Goal: Information Seeking & Learning: Find specific fact

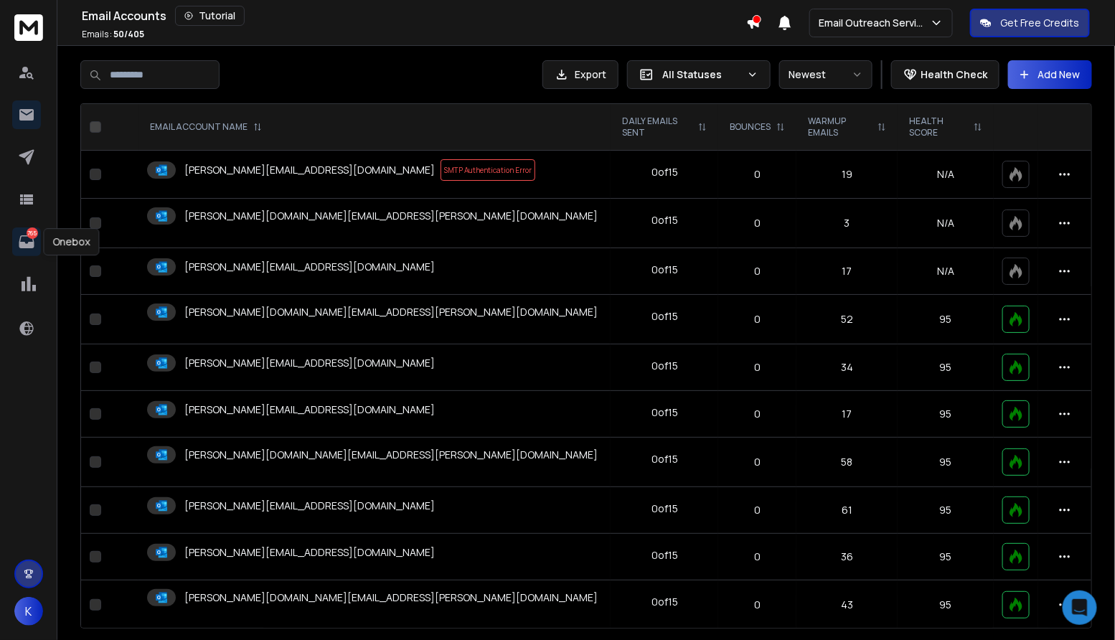
click at [32, 243] on icon at bounding box center [26, 241] width 15 height 13
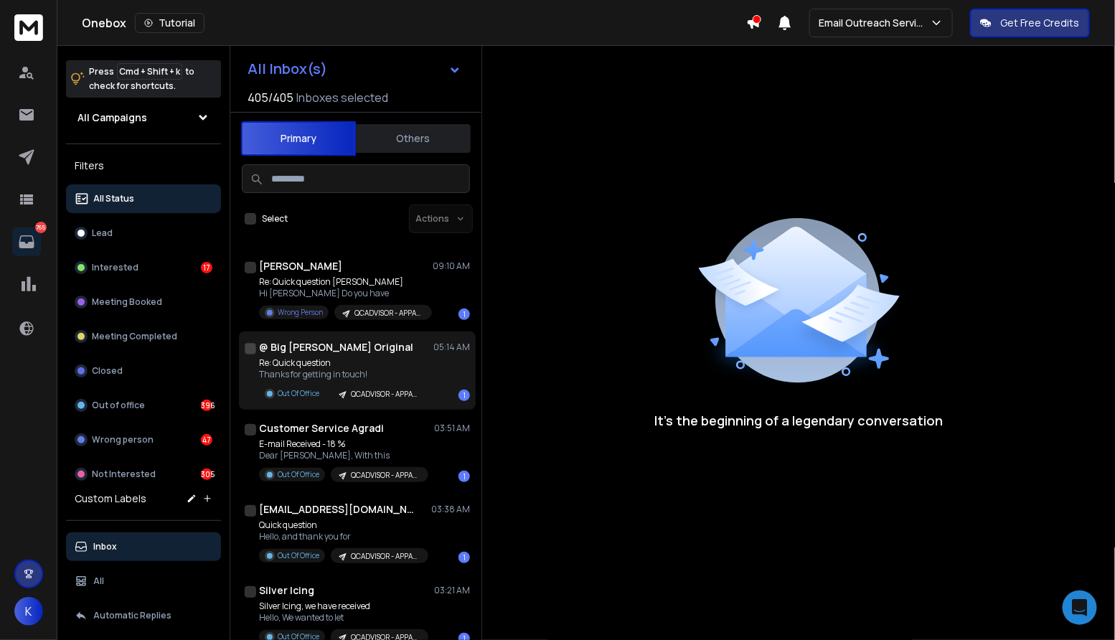
scroll to position [7, 0]
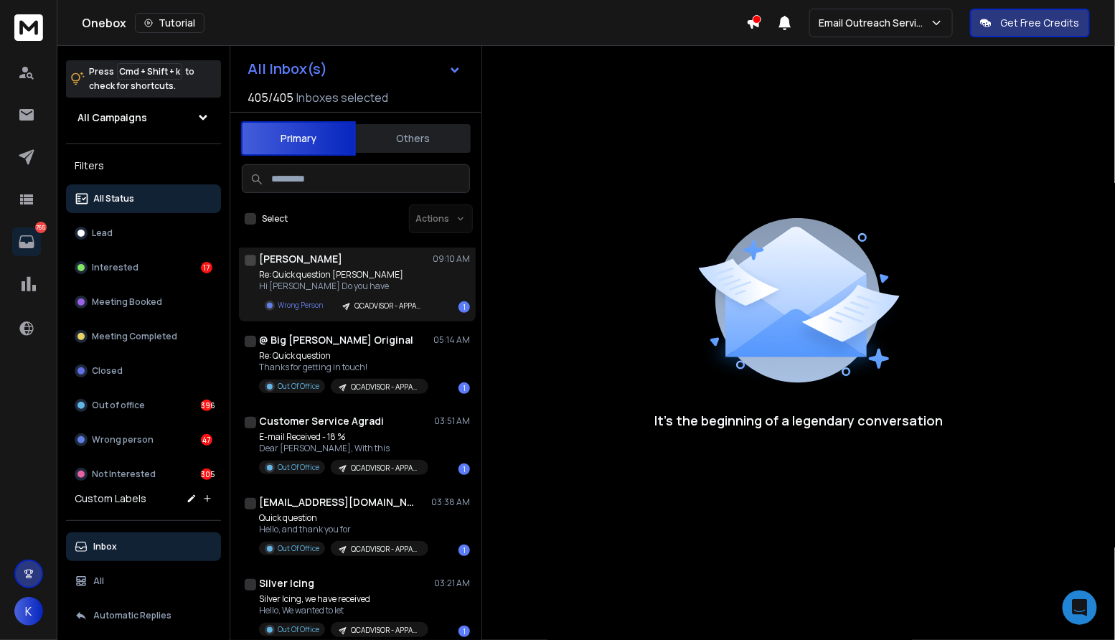
click at [401, 286] on p "Hi [PERSON_NAME] Do you have" at bounding box center [345, 286] width 172 height 11
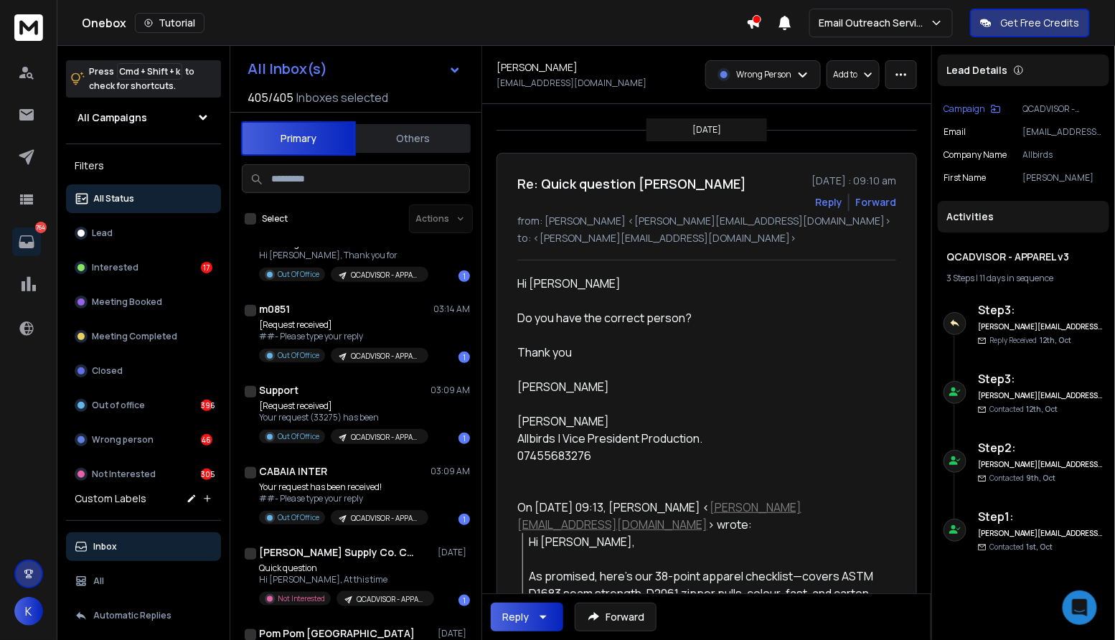
scroll to position [0, 0]
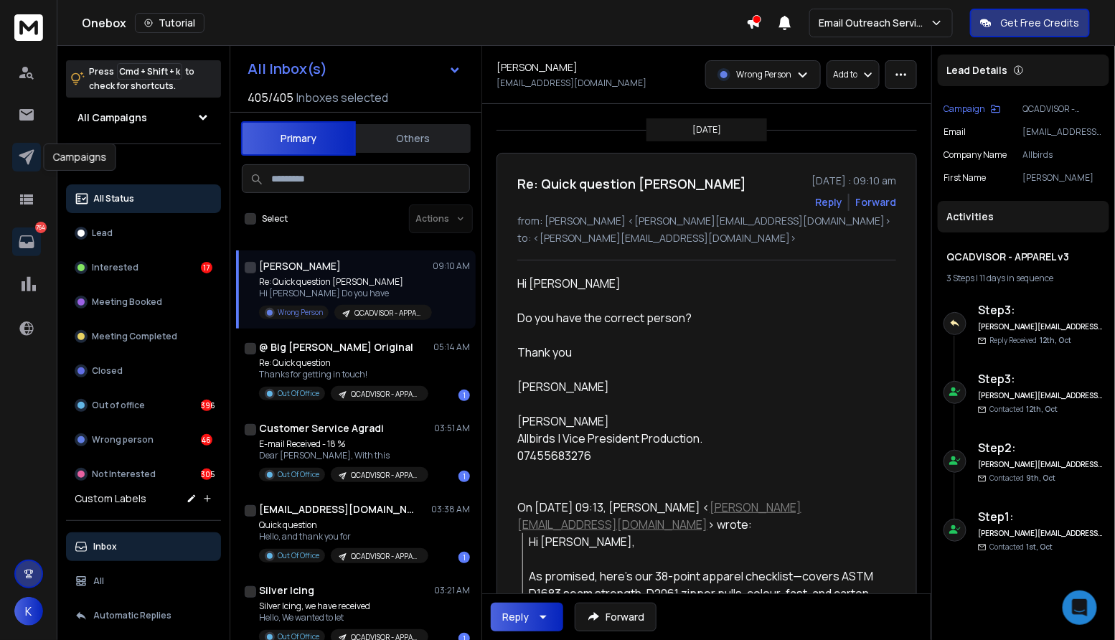
click at [32, 156] on icon at bounding box center [26, 157] width 17 height 17
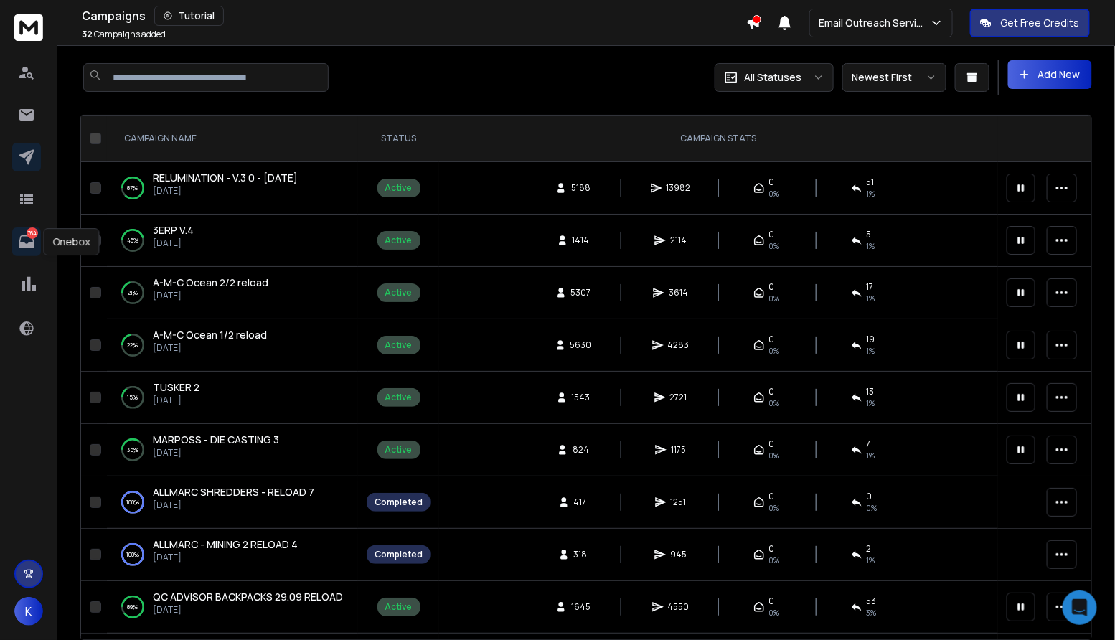
click at [19, 236] on icon at bounding box center [26, 241] width 17 height 17
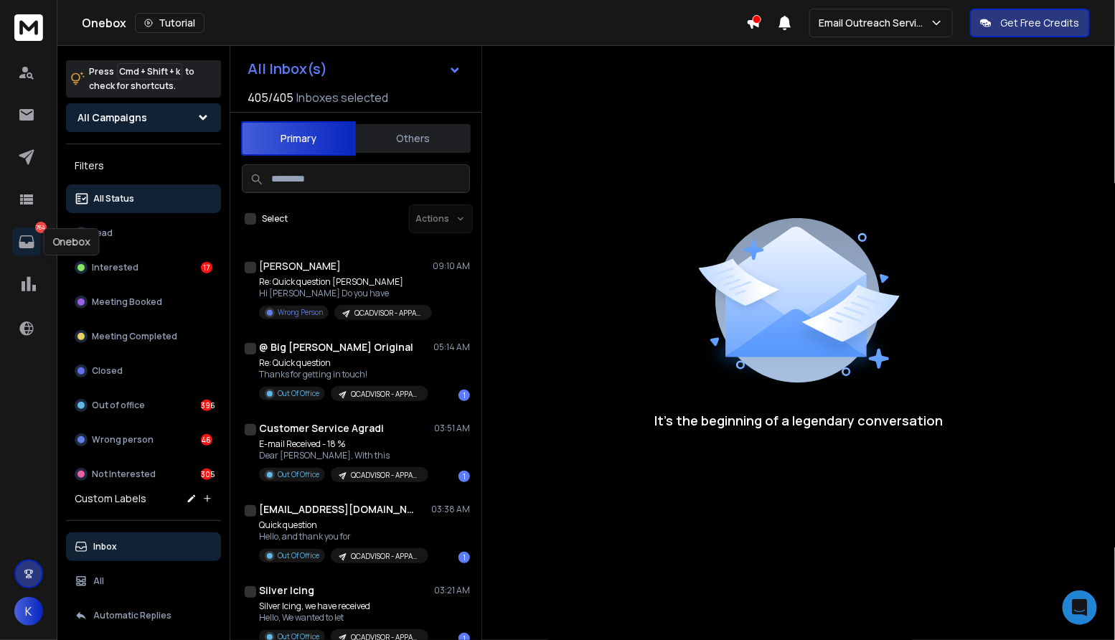
click at [179, 116] on button "All Campaigns" at bounding box center [143, 117] width 155 height 29
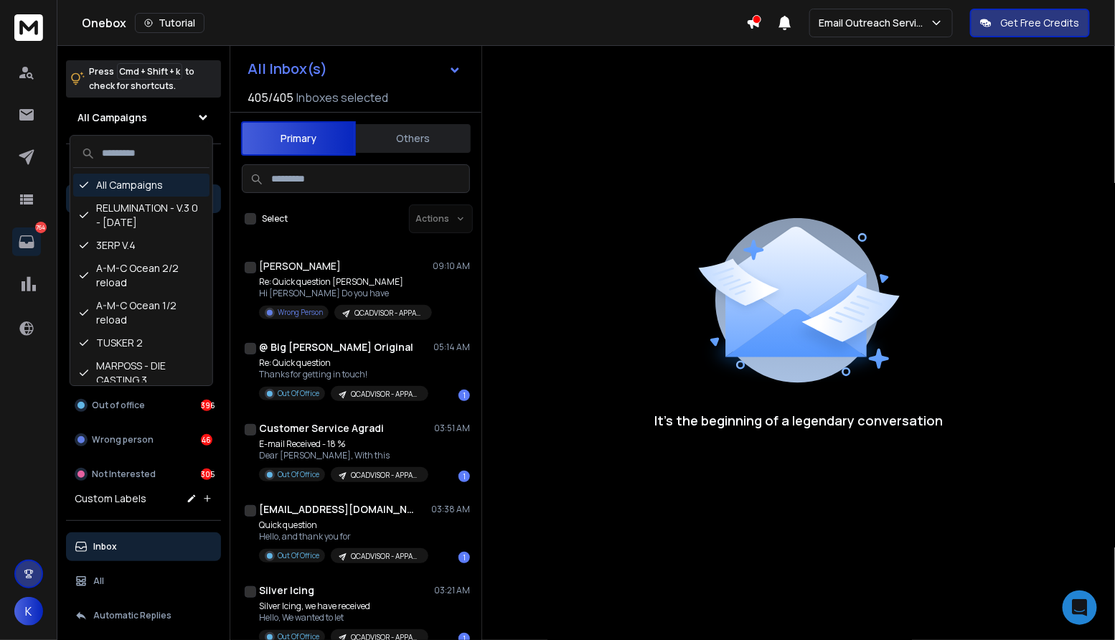
click at [135, 176] on div "All Campaigns" at bounding box center [141, 185] width 136 height 23
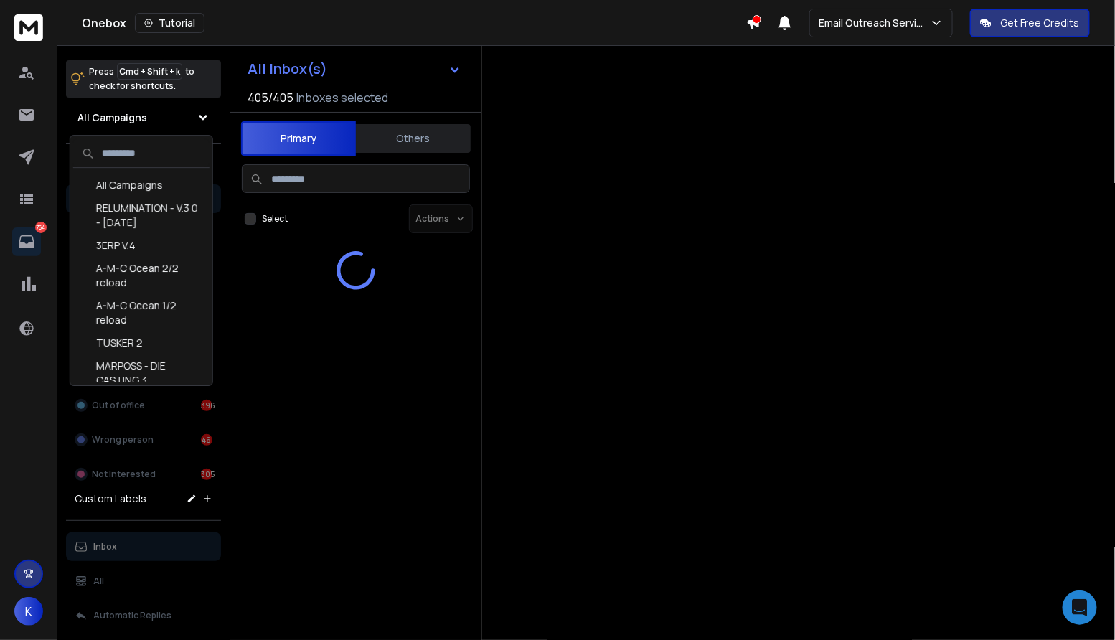
click at [145, 154] on input at bounding box center [141, 152] width 136 height 29
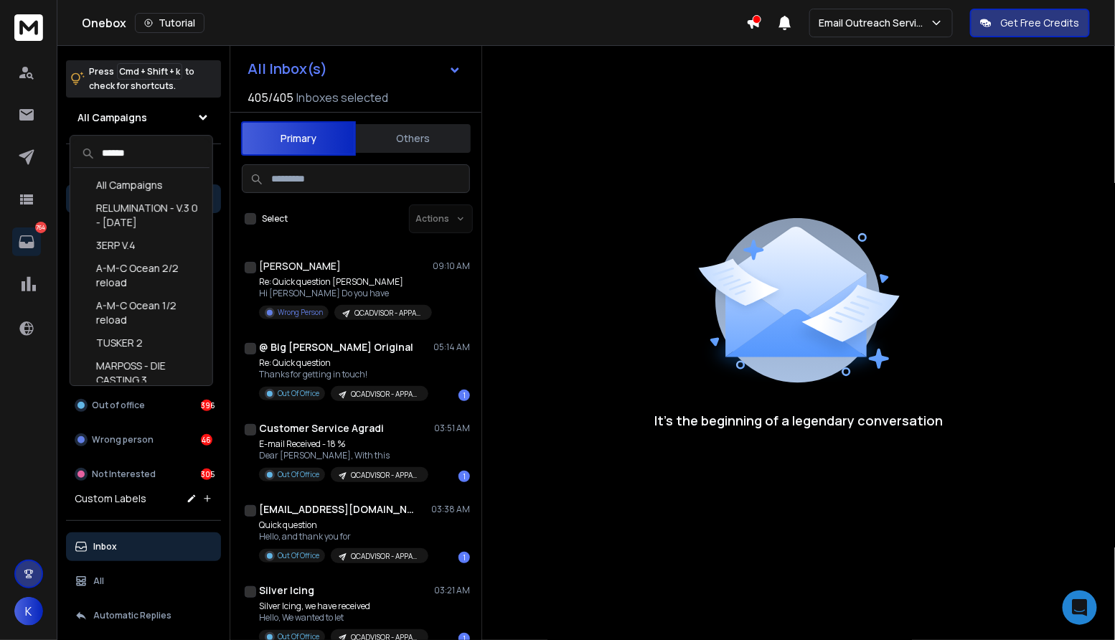
type input "******"
click at [122, 217] on div "RELUMINATION - V.3 0 - [DATE]" at bounding box center [141, 215] width 136 height 37
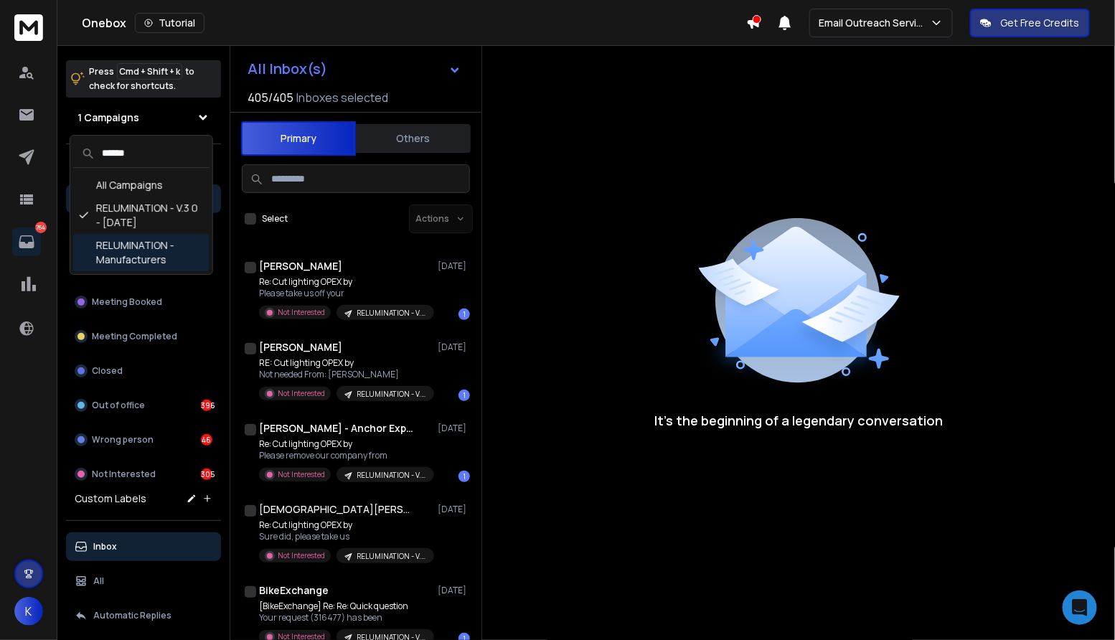
click at [177, 250] on div "RELUMINATION - Manufacturers" at bounding box center [141, 252] width 136 height 37
click at [645, 280] on div "It’s the beginning of a legendary conversation" at bounding box center [798, 318] width 633 height 544
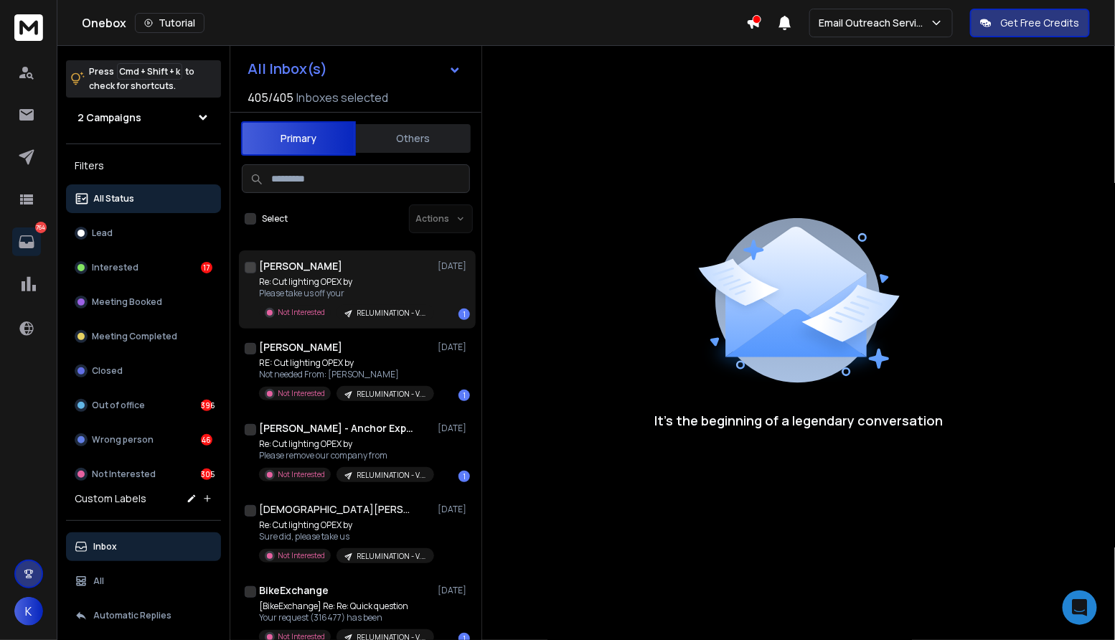
click at [381, 293] on p "Please take us off your" at bounding box center [345, 293] width 172 height 11
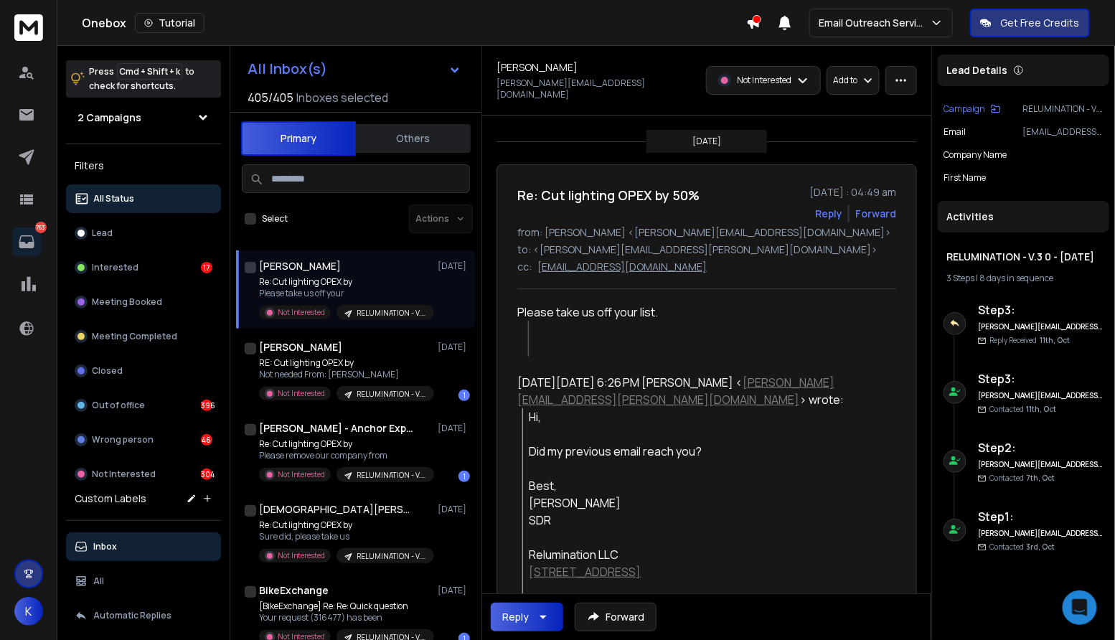
click at [673, 229] on div "Re: Cut lighting OPEX by 50% [DATE] : 04:49 am Reply Forward from: [PERSON_NAME…" at bounding box center [706, 229] width 379 height 89
click at [690, 225] on p "from: [PERSON_NAME] <[PERSON_NAME][EMAIL_ADDRESS][DOMAIN_NAME]>" at bounding box center [706, 232] width 379 height 14
click at [702, 225] on p "from: [PERSON_NAME] <[PERSON_NAME][EMAIL_ADDRESS][DOMAIN_NAME]>" at bounding box center [706, 232] width 379 height 14
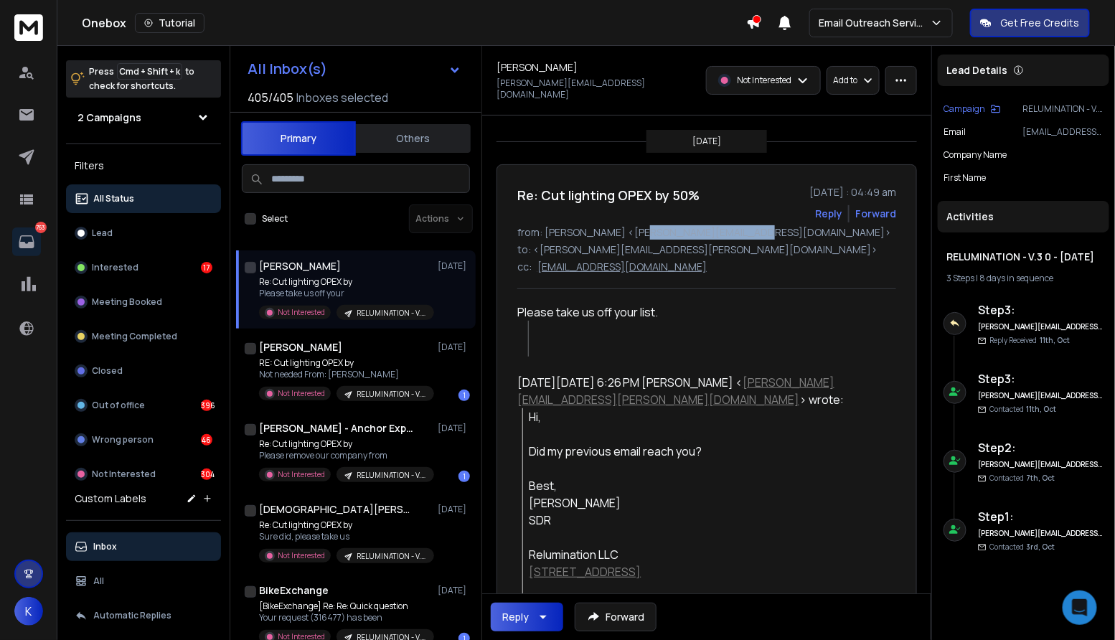
click at [708, 225] on p "from: [PERSON_NAME] <[PERSON_NAME][EMAIL_ADDRESS][DOMAIN_NAME]>" at bounding box center [706, 232] width 379 height 14
copy p "[DOMAIN_NAME]"
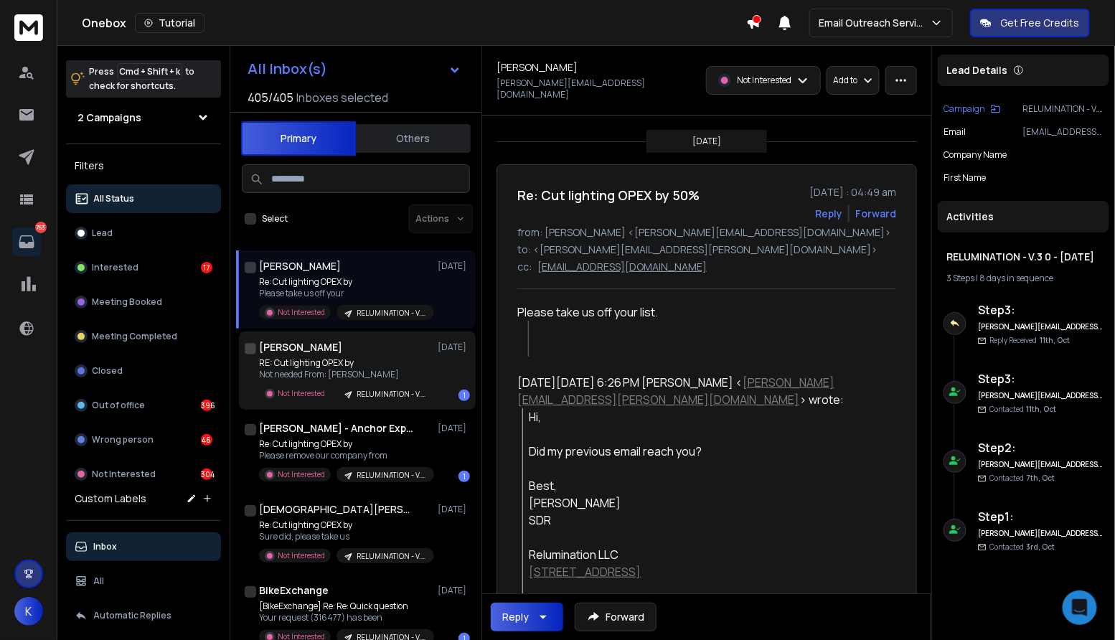
click at [329, 348] on h1 "[PERSON_NAME]" at bounding box center [300, 347] width 83 height 14
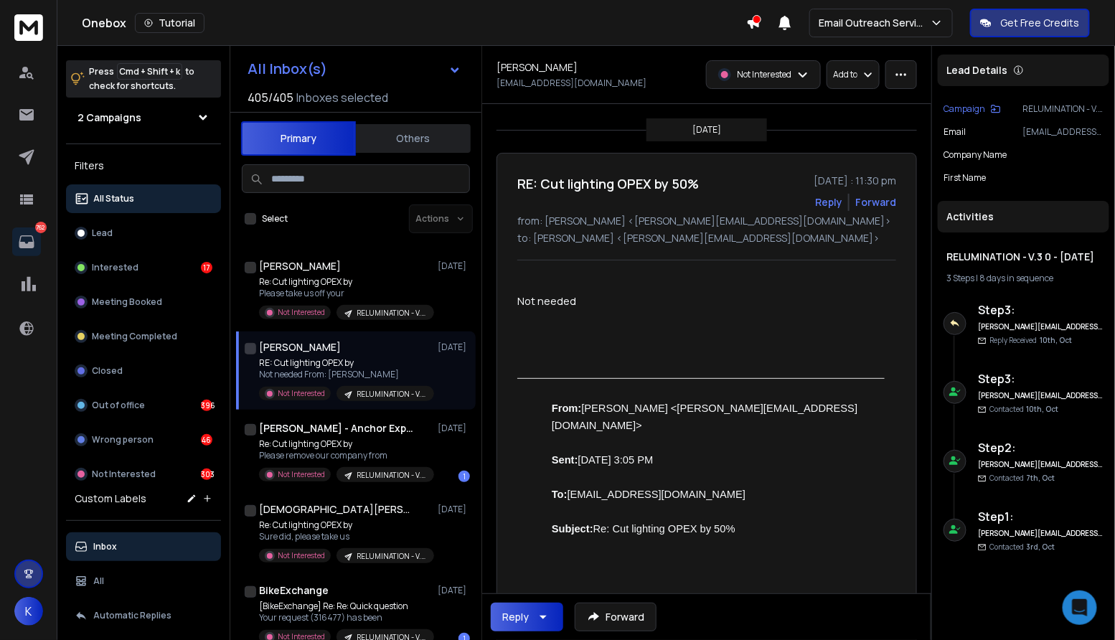
click at [714, 215] on p "from: [PERSON_NAME] <[PERSON_NAME][EMAIL_ADDRESS][DOMAIN_NAME]>" at bounding box center [706, 221] width 379 height 14
click at [741, 217] on p "from: [PERSON_NAME] <[PERSON_NAME][EMAIL_ADDRESS][DOMAIN_NAME]>" at bounding box center [706, 221] width 379 height 14
copy p "[DOMAIN_NAME]"
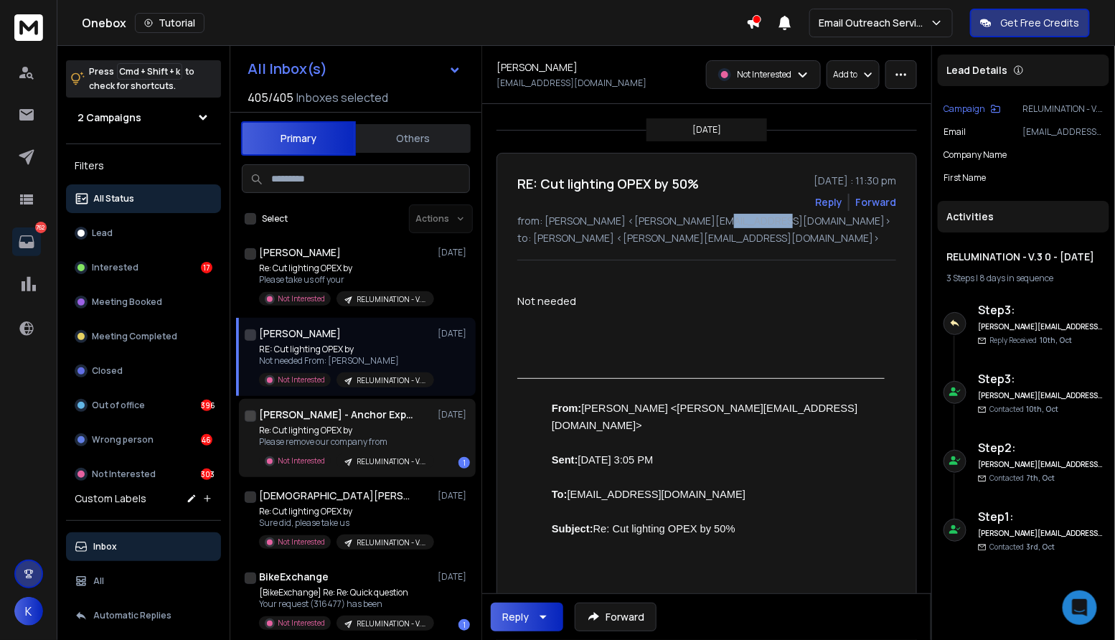
scroll to position [14, 0]
click at [347, 422] on div "[PERSON_NAME] - Anchor Express [DATE] Re: Cut lighting OPEX by Please remove ou…" at bounding box center [364, 437] width 211 height 61
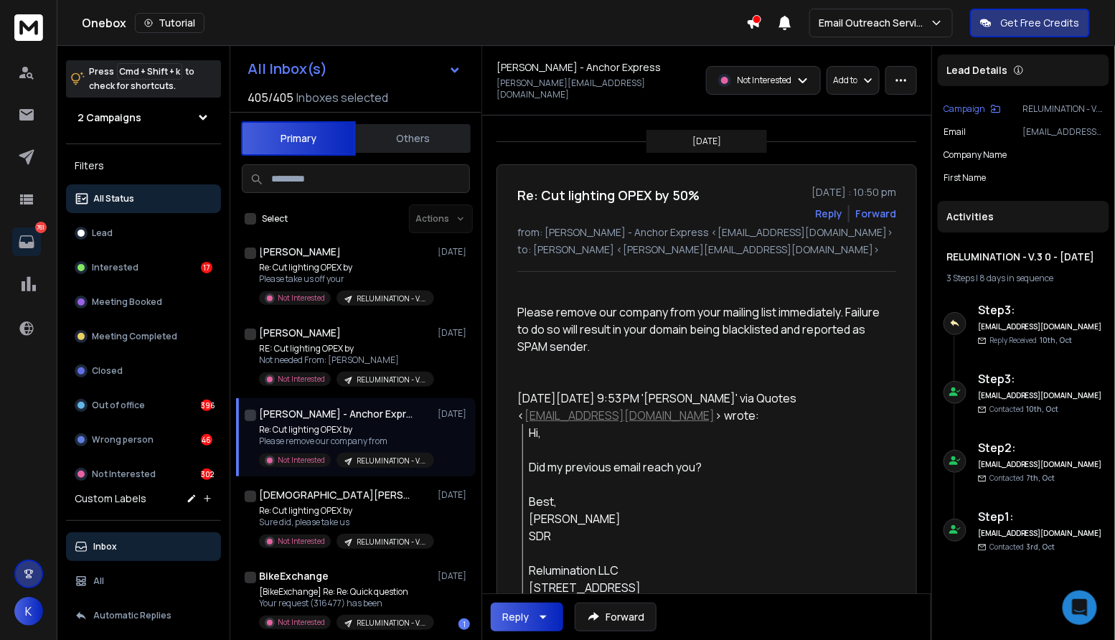
click at [774, 225] on p "from: [PERSON_NAME] - Anchor Express <[EMAIL_ADDRESS][DOMAIN_NAME]>" at bounding box center [706, 232] width 379 height 14
click at [822, 225] on p "from: [PERSON_NAME] - Anchor Express <[EMAIL_ADDRESS][DOMAIN_NAME]>" at bounding box center [706, 232] width 379 height 14
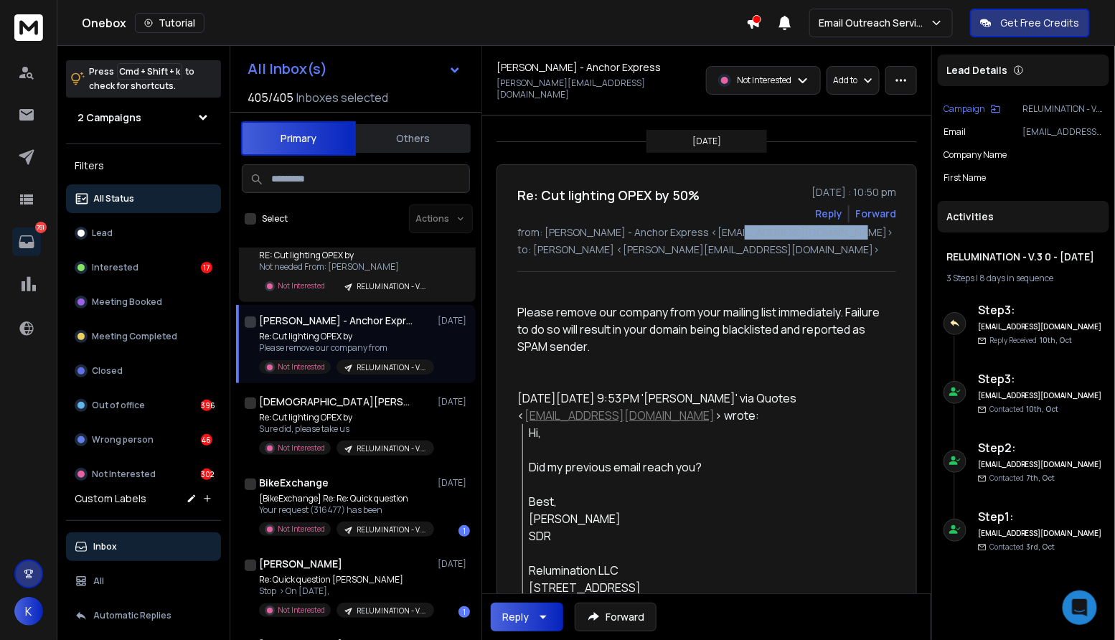
scroll to position [215, 0]
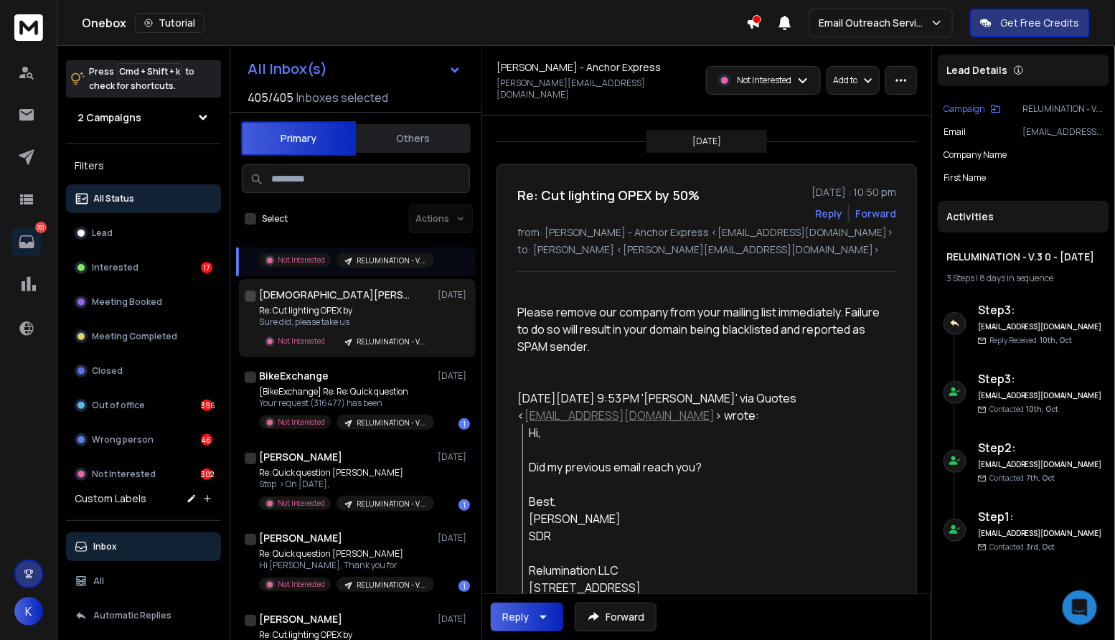
click at [346, 305] on p "Re: Cut lighting OPEX by" at bounding box center [345, 310] width 172 height 11
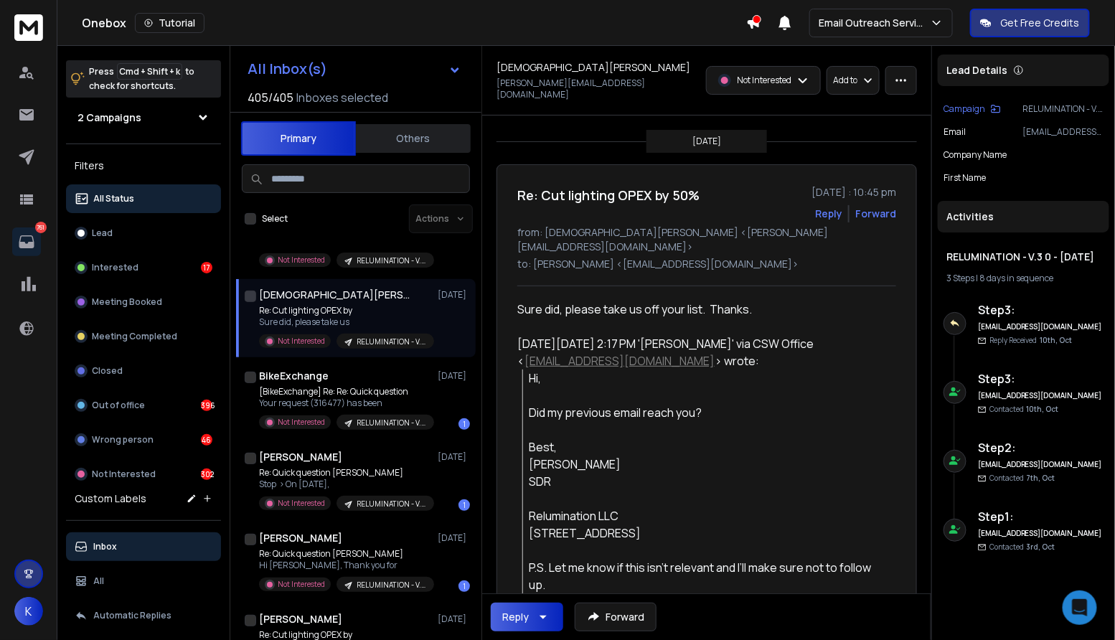
click at [676, 225] on p "from: [PERSON_NAME] <[PERSON_NAME][EMAIL_ADDRESS][DOMAIN_NAME]>" at bounding box center [706, 239] width 379 height 29
click at [738, 225] on p "from: [PERSON_NAME] <[PERSON_NAME][EMAIL_ADDRESS][DOMAIN_NAME]>" at bounding box center [706, 239] width 379 height 29
click at [753, 225] on p "from: [PERSON_NAME] <[PERSON_NAME][EMAIL_ADDRESS][DOMAIN_NAME]>" at bounding box center [706, 239] width 379 height 29
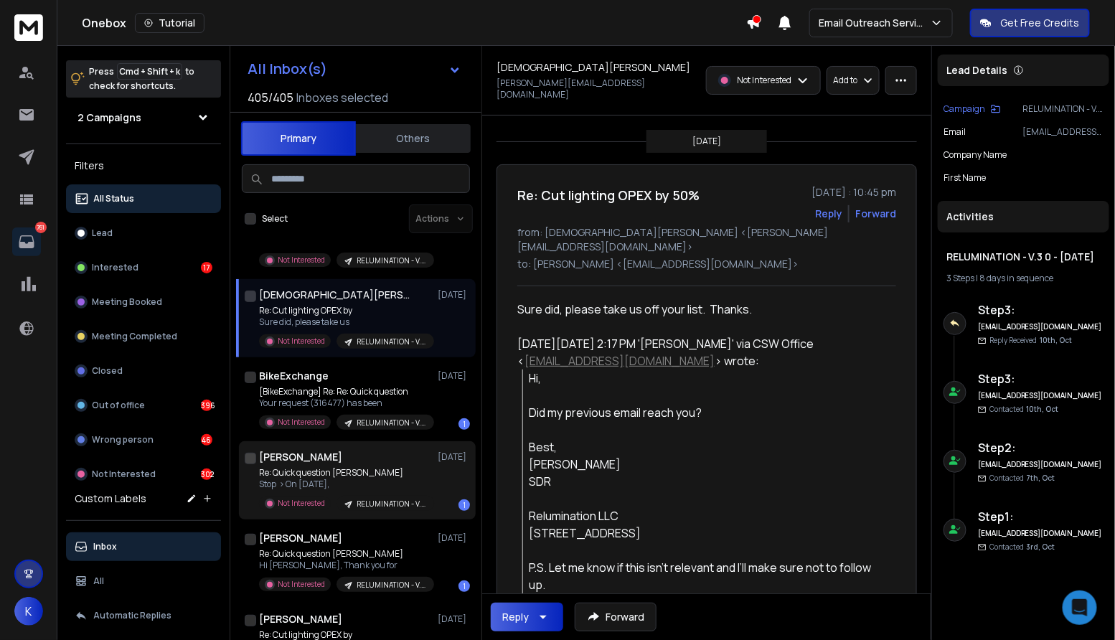
click at [383, 459] on div "[PERSON_NAME] [DATE]" at bounding box center [364, 457] width 211 height 14
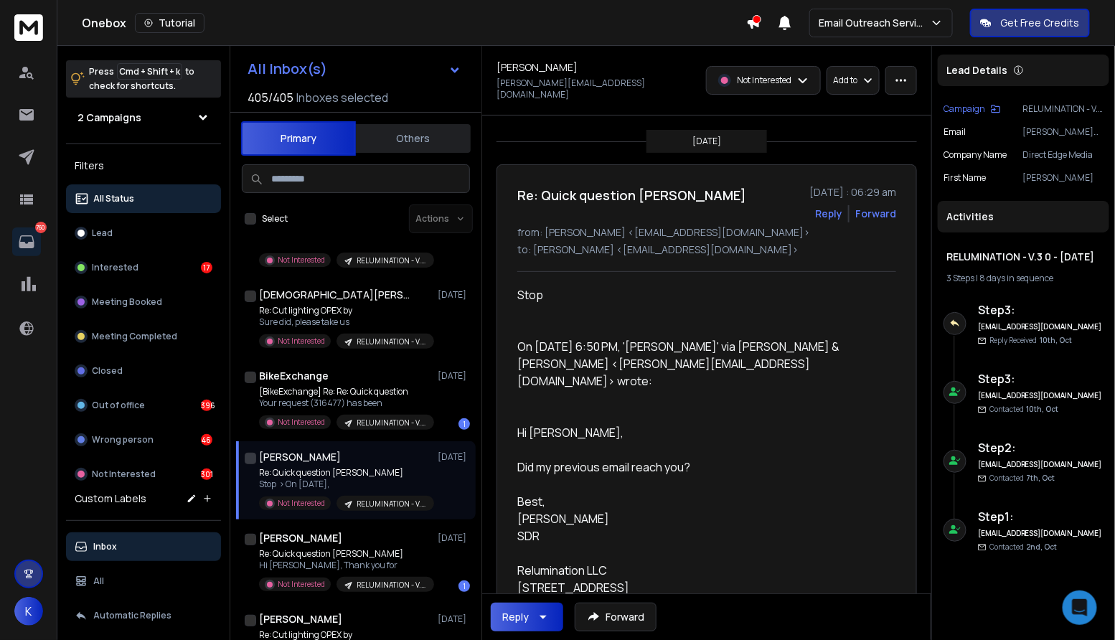
click at [695, 225] on p "from: [PERSON_NAME] <[EMAIL_ADDRESS][DOMAIN_NAME]>" at bounding box center [706, 232] width 379 height 14
click at [742, 225] on p "from: [PERSON_NAME] <[EMAIL_ADDRESS][DOMAIN_NAME]>" at bounding box center [706, 232] width 379 height 14
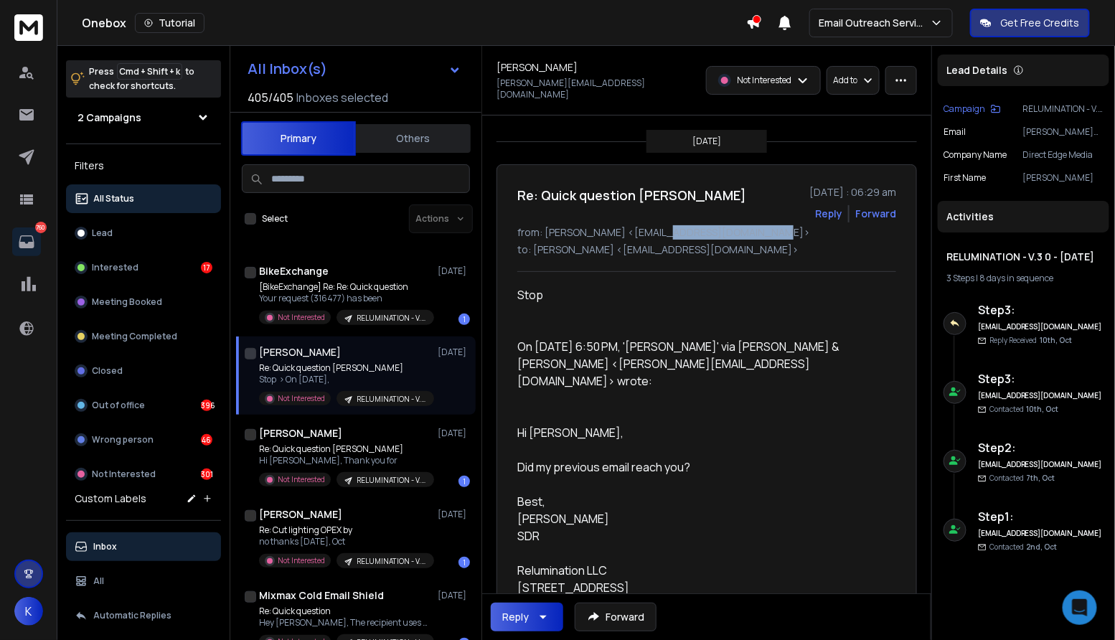
scroll to position [325, 0]
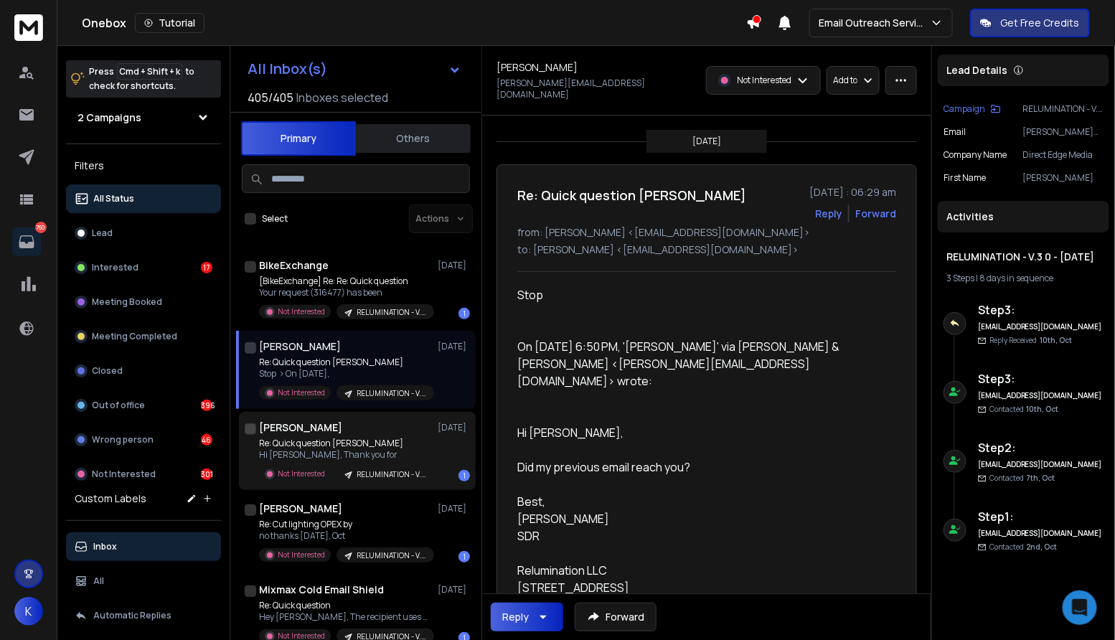
click at [375, 449] on p "Hi [PERSON_NAME], Thank you for" at bounding box center [345, 454] width 172 height 11
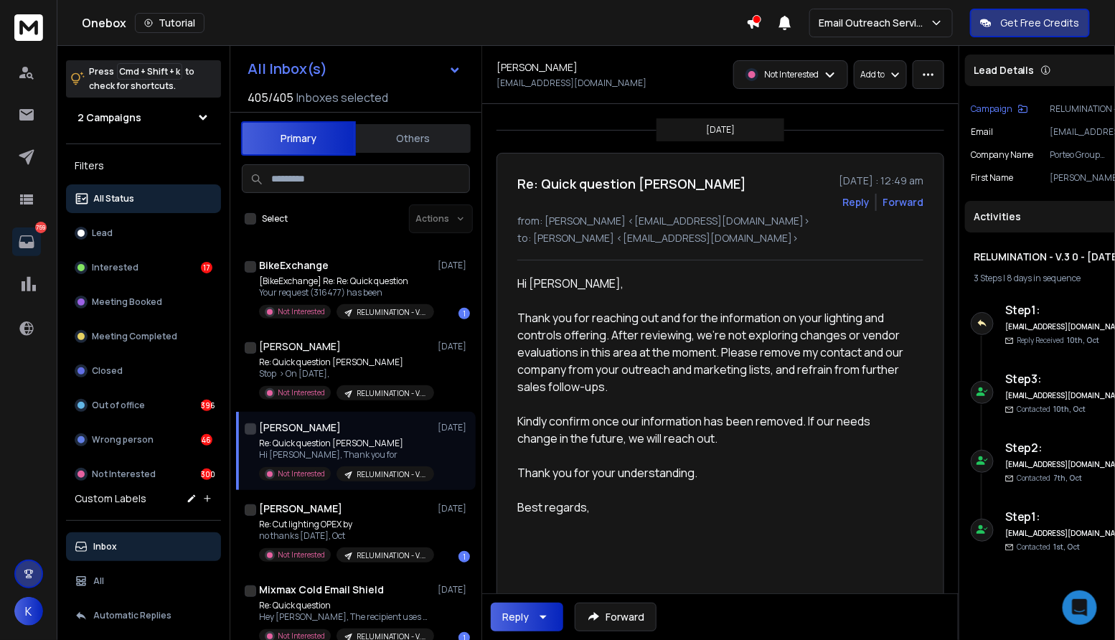
click at [687, 217] on p "from: [PERSON_NAME] <[EMAIL_ADDRESS][DOMAIN_NAME]>" at bounding box center [720, 221] width 406 height 14
click at [718, 217] on p "from: [PERSON_NAME] <[EMAIL_ADDRESS][DOMAIN_NAME]>" at bounding box center [720, 221] width 406 height 14
click at [725, 221] on p "from: [PERSON_NAME] <[EMAIL_ADDRESS][DOMAIN_NAME]>" at bounding box center [720, 221] width 406 height 14
copy p "[DOMAIN_NAME]"
